Goal: Information Seeking & Learning: Check status

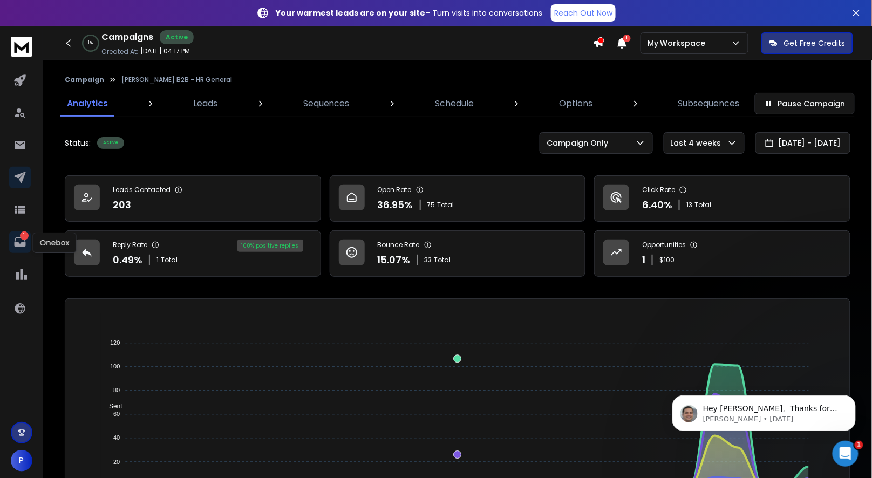
click at [13, 247] on icon at bounding box center [19, 242] width 13 height 13
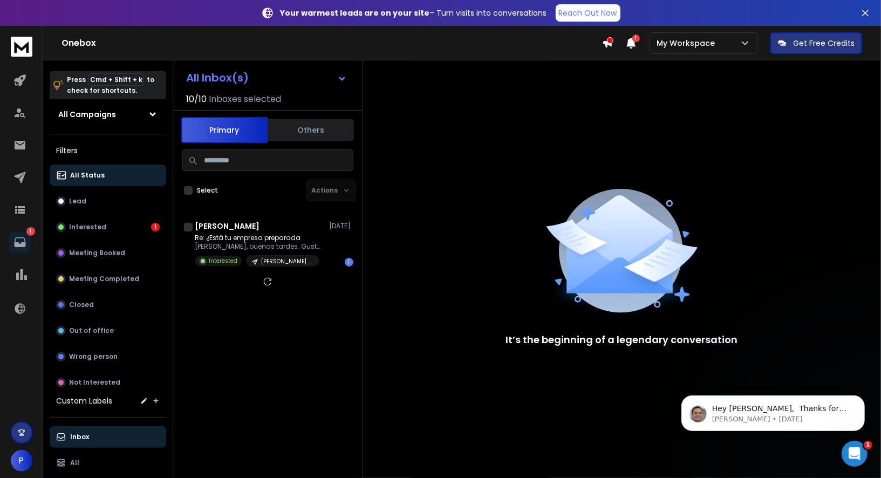
click at [124, 230] on button "Interested 1" at bounding box center [108, 227] width 117 height 22
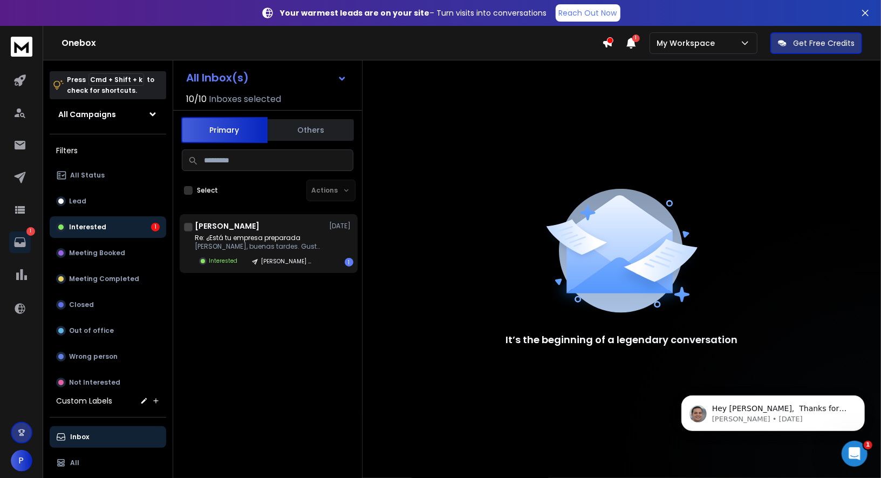
click at [308, 245] on p "[PERSON_NAME], buenas tardes. Gustas," at bounding box center [259, 246] width 129 height 9
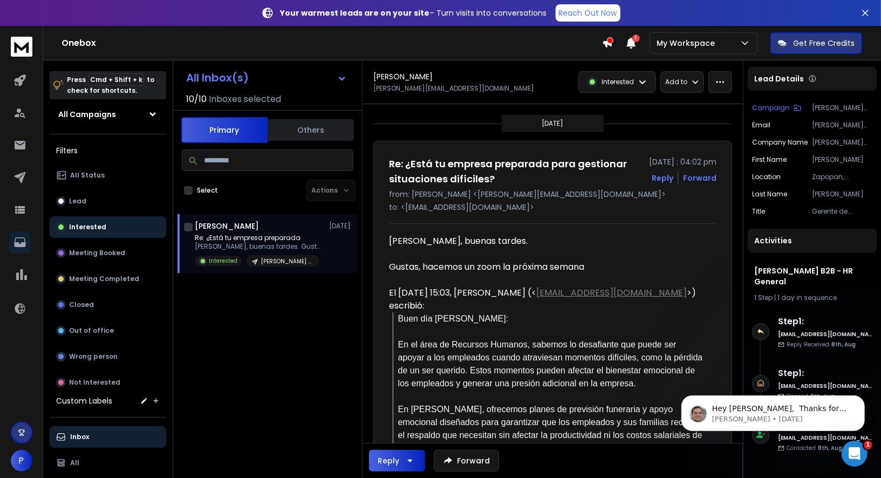
drag, startPoint x: 479, startPoint y: 84, endPoint x: 506, endPoint y: 112, distance: 38.9
click at [453, 107] on div "[PERSON_NAME] Alejandra Arias [EMAIL_ADDRESS][DOMAIN_NAME] Interested Add to In…" at bounding box center [553, 299] width 380 height 478
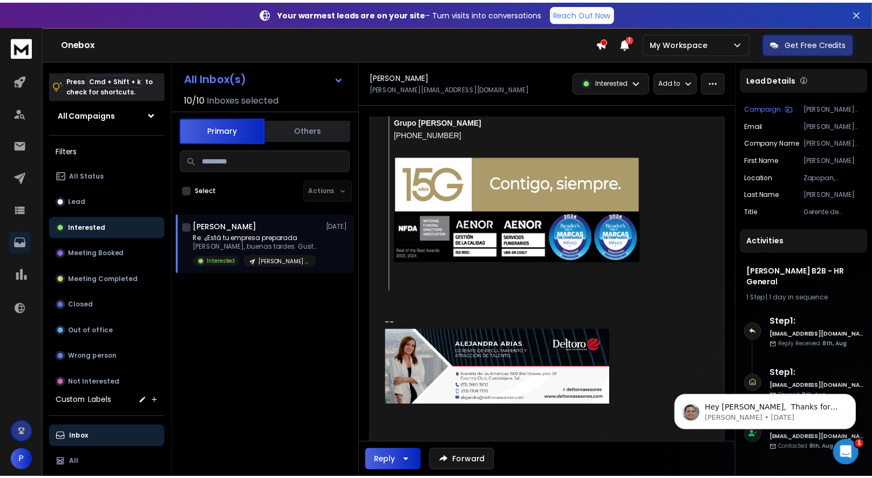
scroll to position [472, 0]
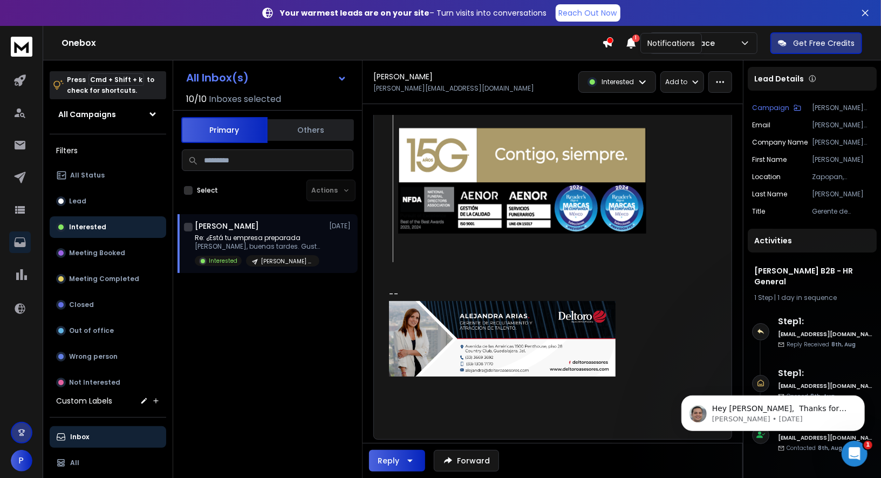
click at [631, 45] on icon at bounding box center [631, 42] width 10 height 11
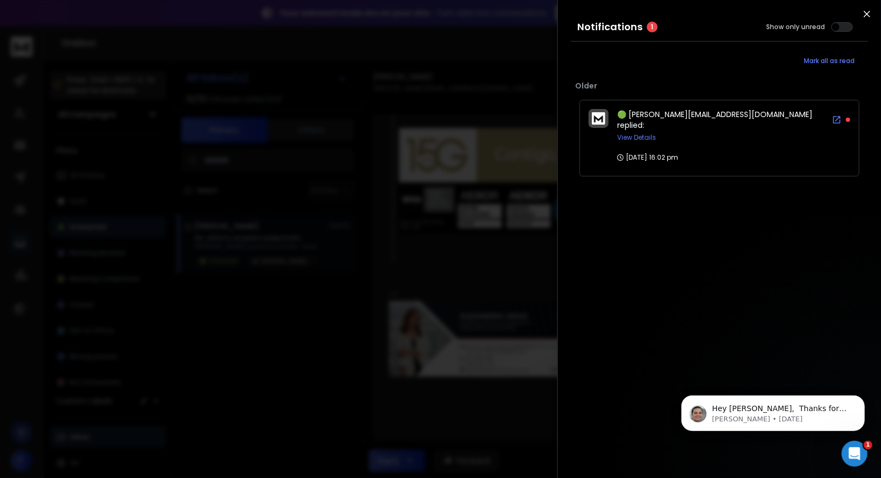
click at [869, 10] on icon "button" at bounding box center [867, 14] width 11 height 11
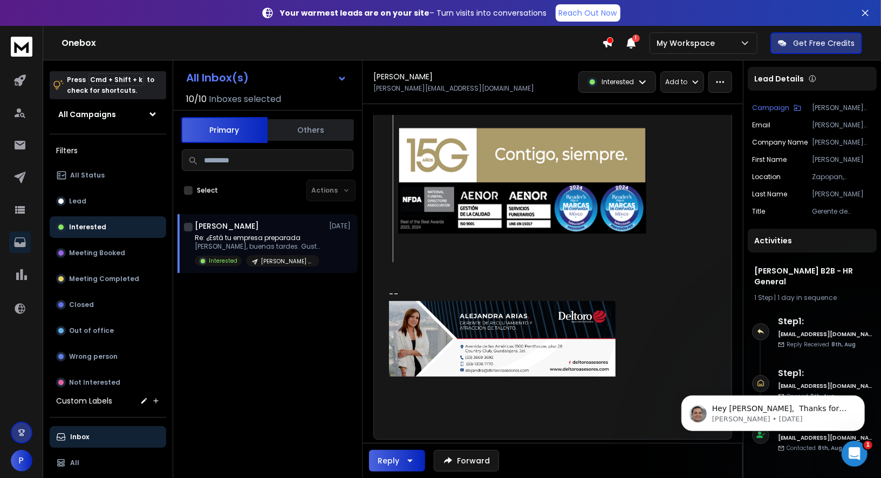
click at [617, 42] on div "1 My Workspace Get Free Credits" at bounding box center [732, 43] width 260 height 22
click at [609, 42] on icon at bounding box center [607, 43] width 9 height 9
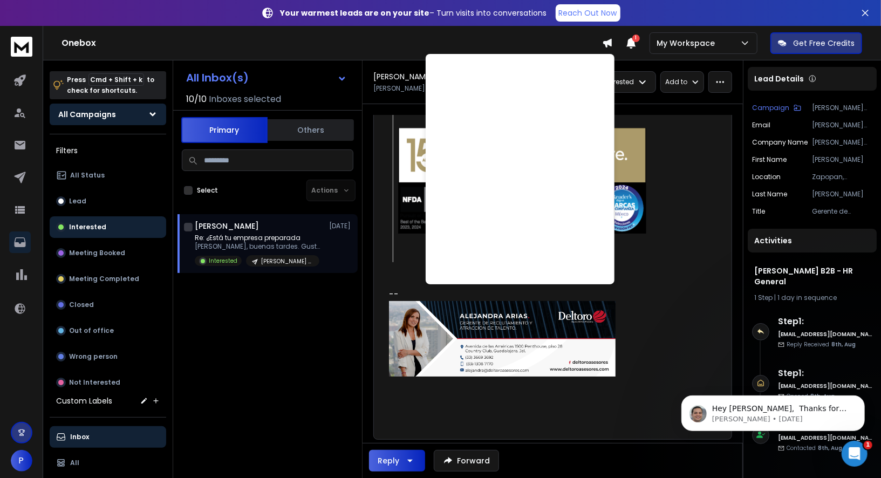
click at [83, 116] on h1 "All Campaigns" at bounding box center [87, 114] width 58 height 11
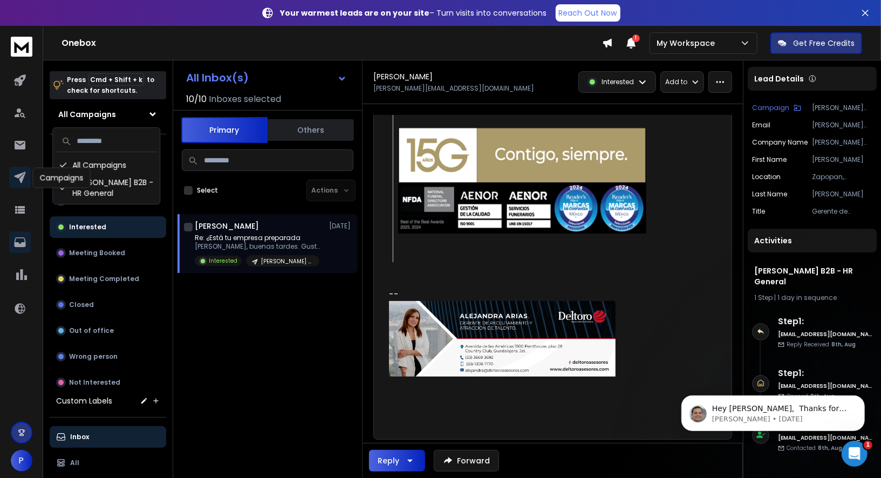
click at [18, 172] on icon at bounding box center [19, 177] width 13 height 13
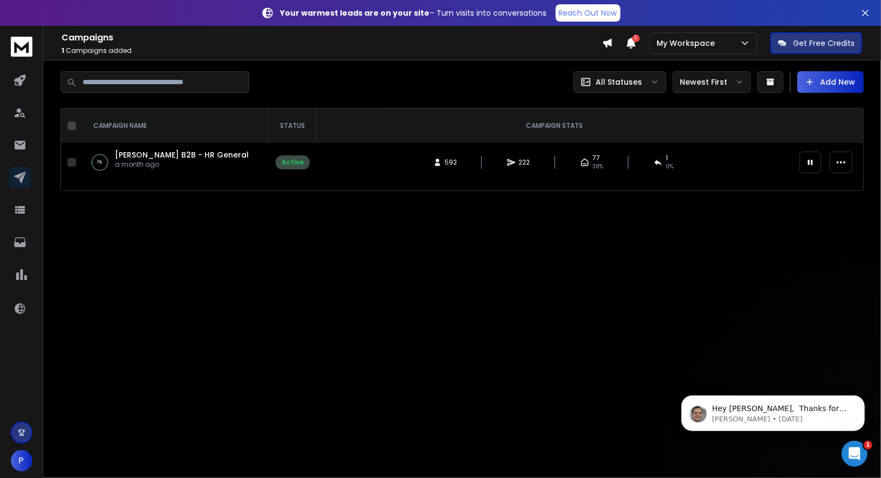
click at [189, 158] on span "[PERSON_NAME] B2B - HR General" at bounding box center [182, 154] width 134 height 11
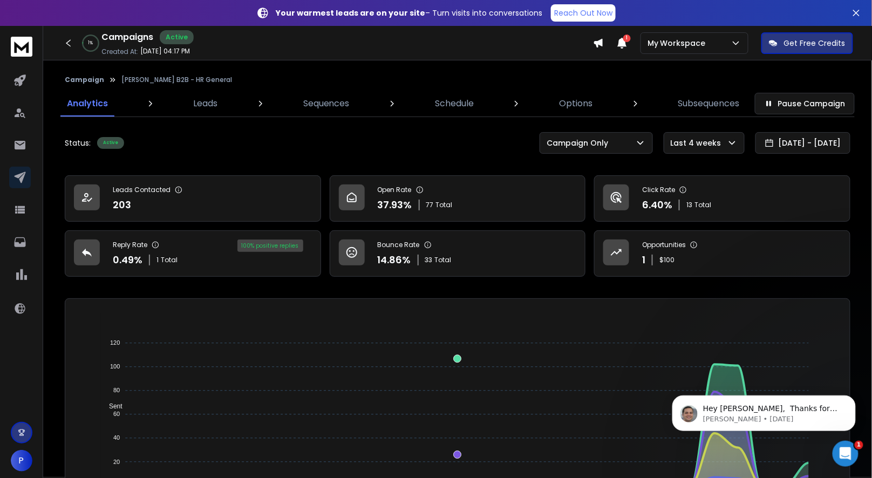
click at [7, 79] on div "P" at bounding box center [21, 254] width 43 height 456
click at [11, 79] on link at bounding box center [20, 81] width 22 height 22
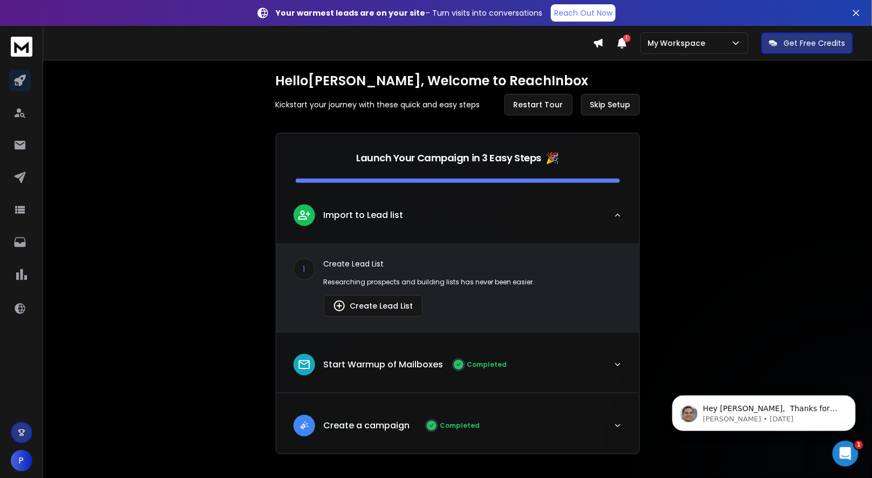
scroll to position [19, 0]
